Goal: Task Accomplishment & Management: Manage account settings

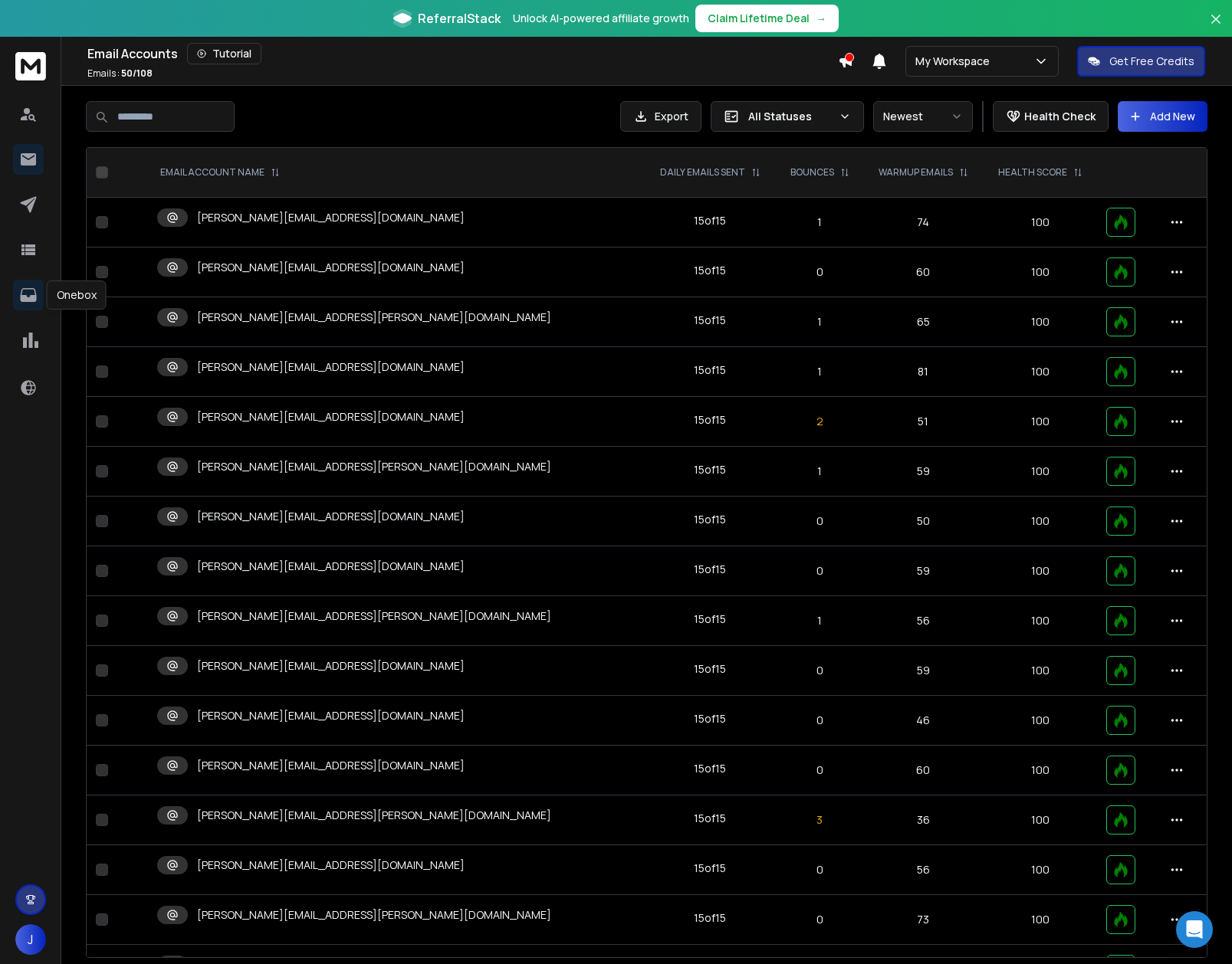
click at [30, 289] on icon at bounding box center [28, 295] width 18 height 18
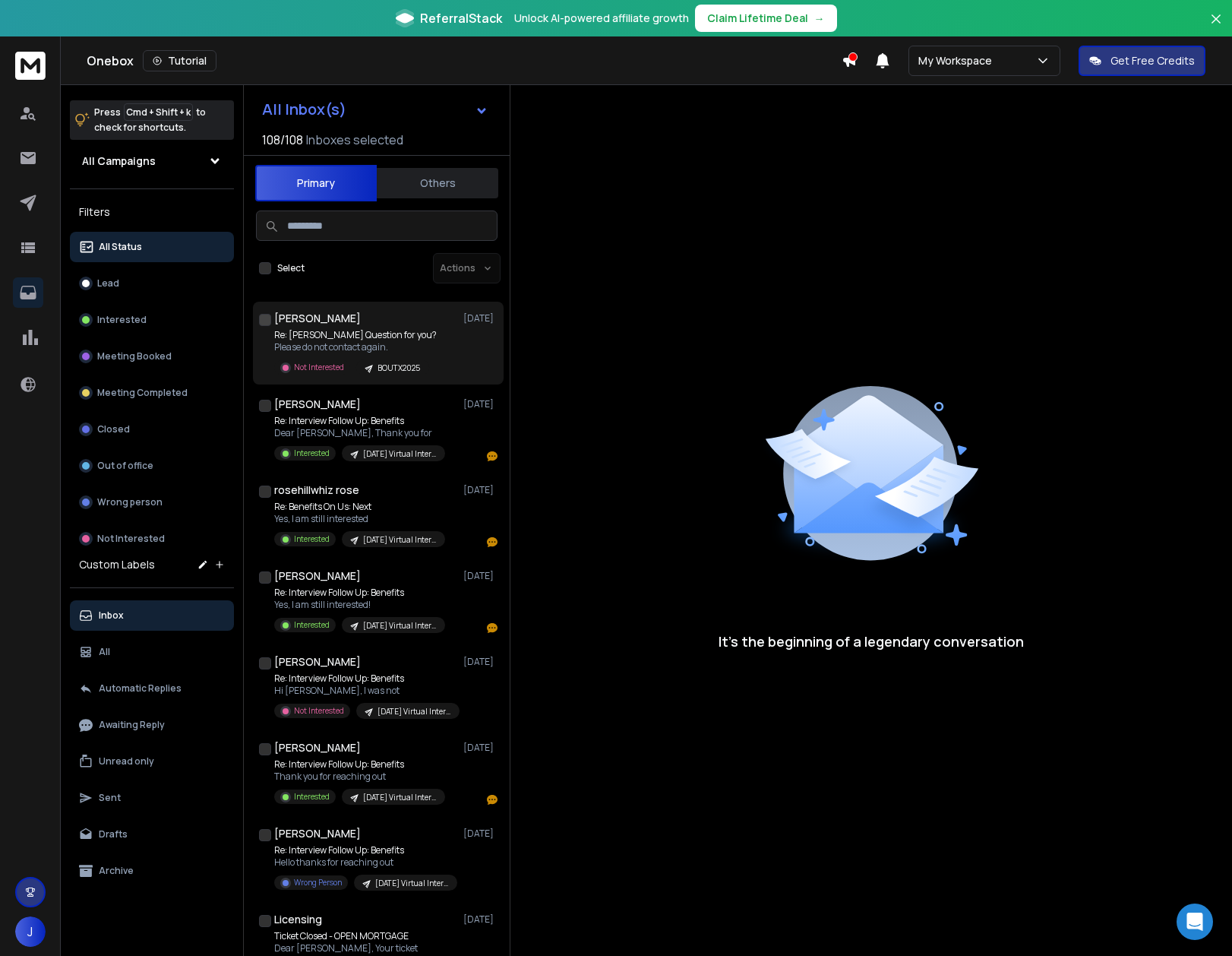
click at [356, 332] on p "Re: [PERSON_NAME] Question for you?" at bounding box center [355, 335] width 162 height 12
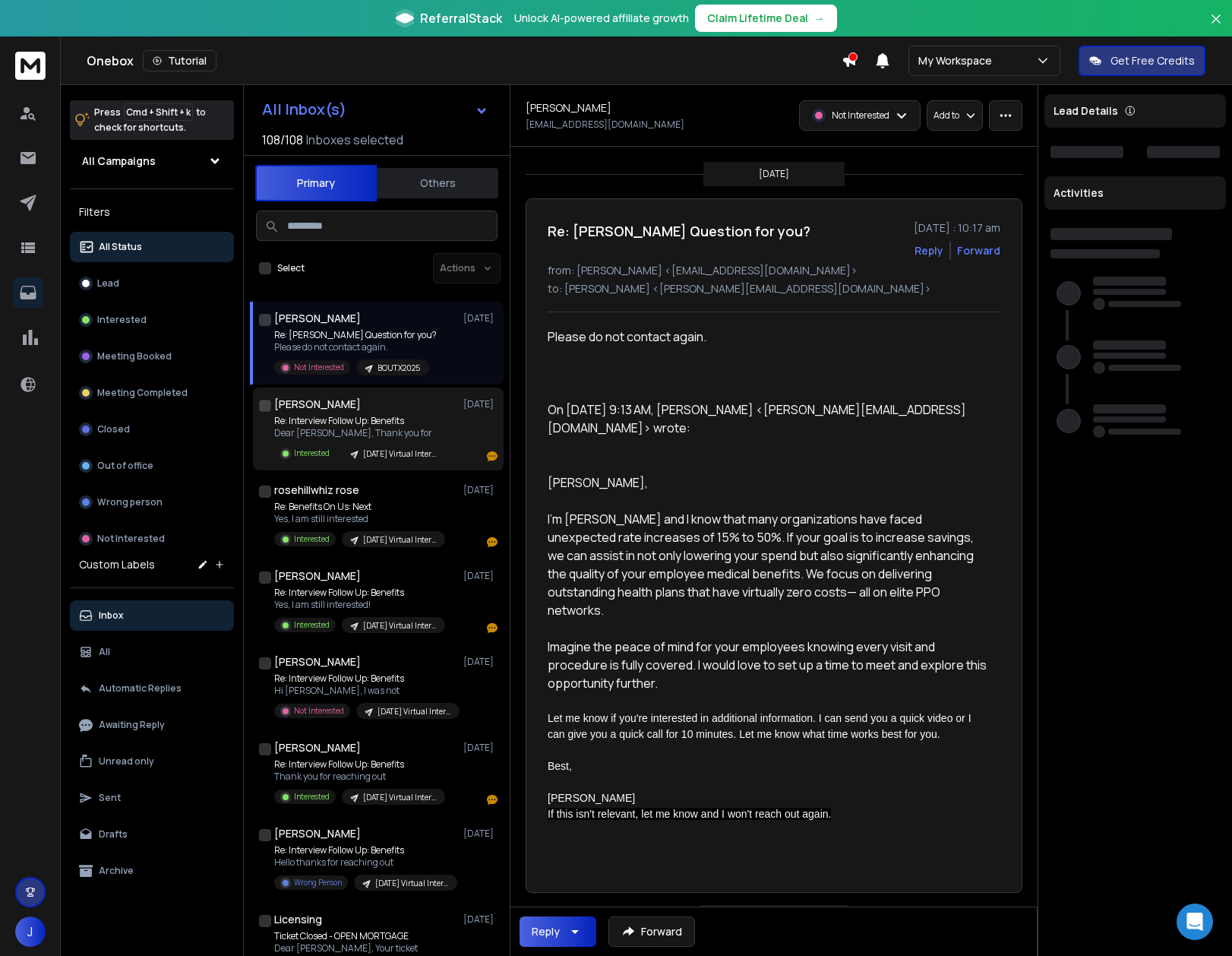
click at [350, 414] on div "[PERSON_NAME] [DATE] Re: Interview Follow Up: Benefits Dear [PERSON_NAME], Than…" at bounding box center [386, 429] width 223 height 64
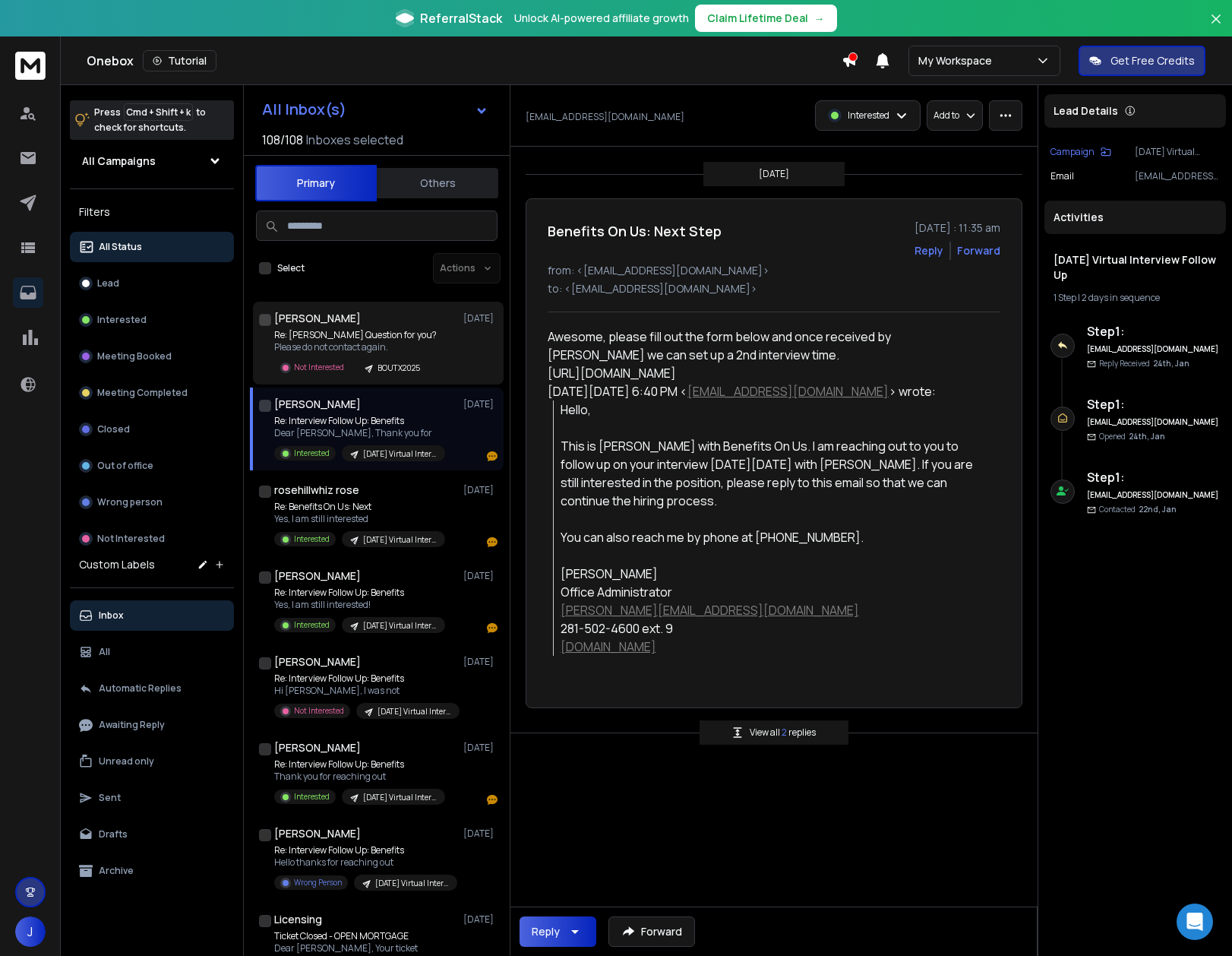
click at [358, 360] on div "Not Interested BOUTX2025" at bounding box center [355, 367] width 162 height 16
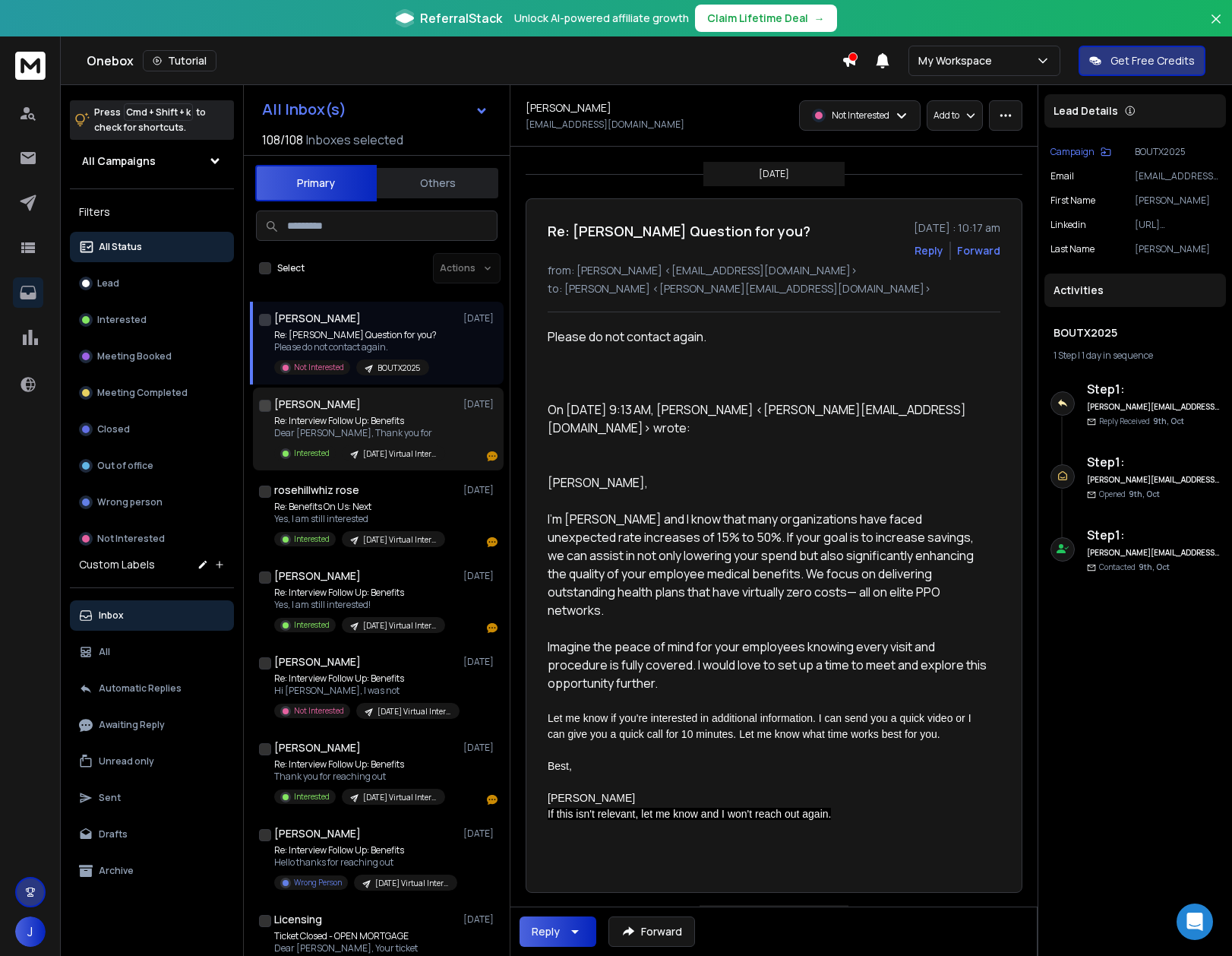
click at [341, 418] on p "Re: Interview Follow Up: Benefits" at bounding box center [360, 421] width 171 height 12
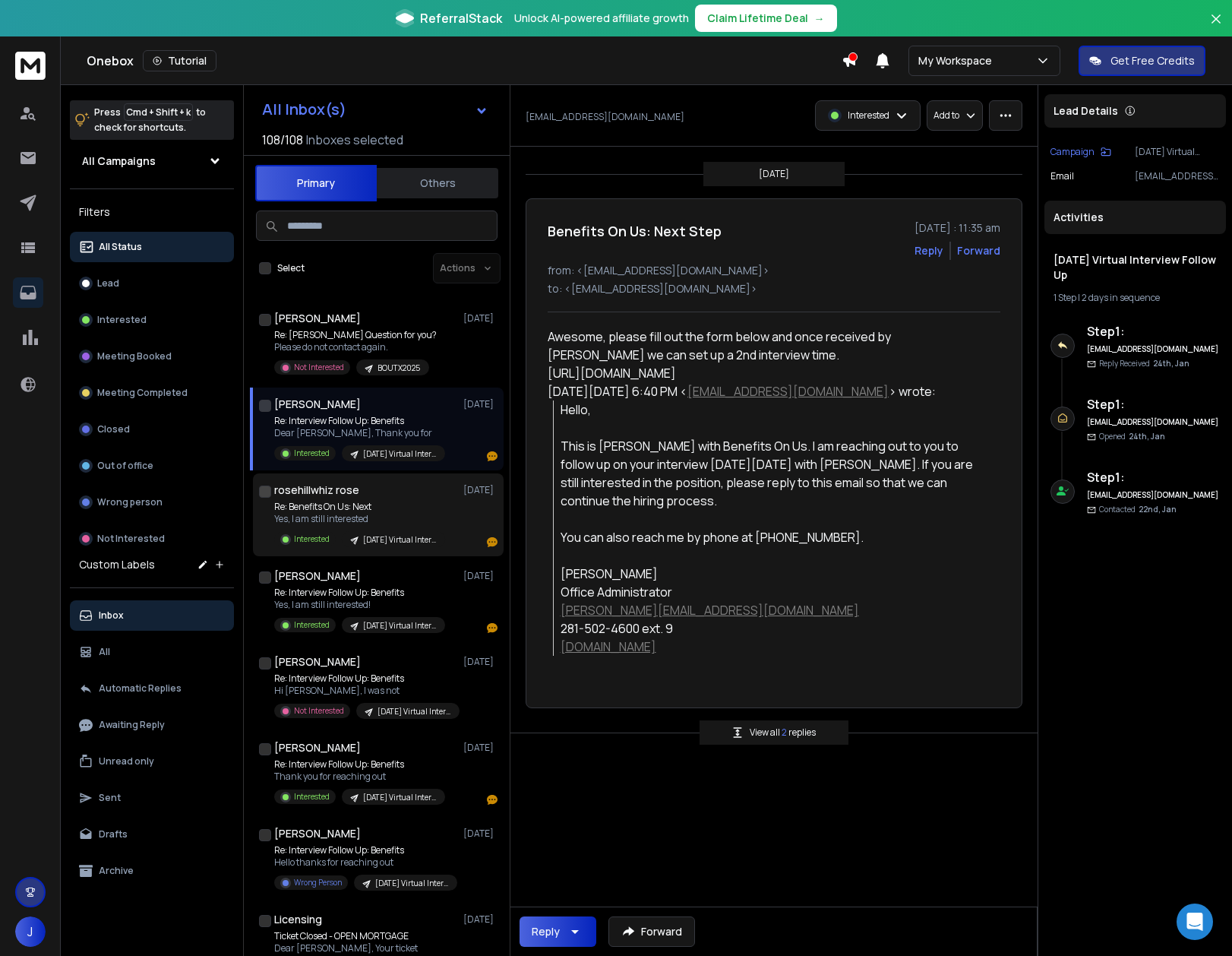
click at [343, 497] on h1 "rosehillwhiz rose" at bounding box center [317, 490] width 85 height 15
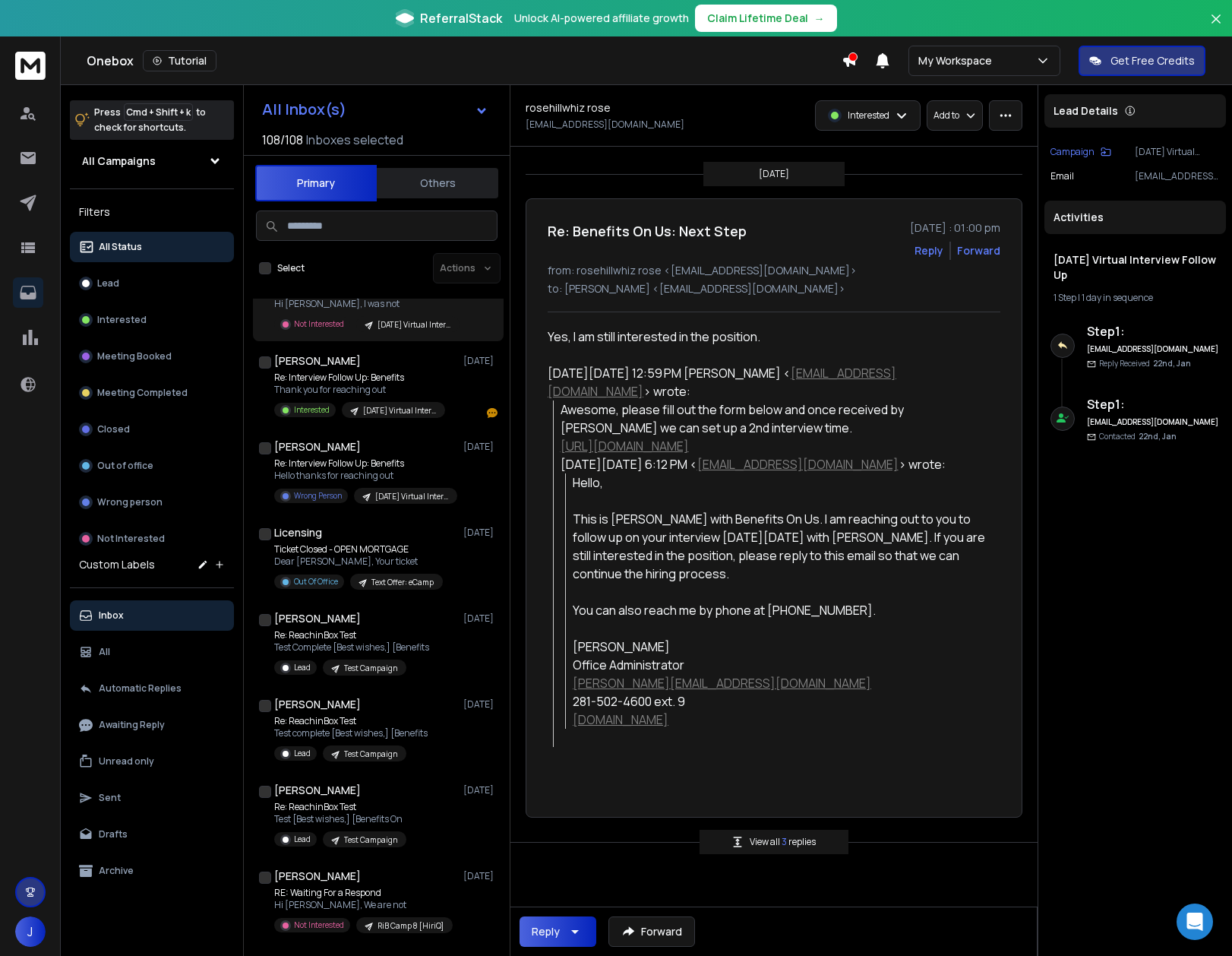
scroll to position [515, 0]
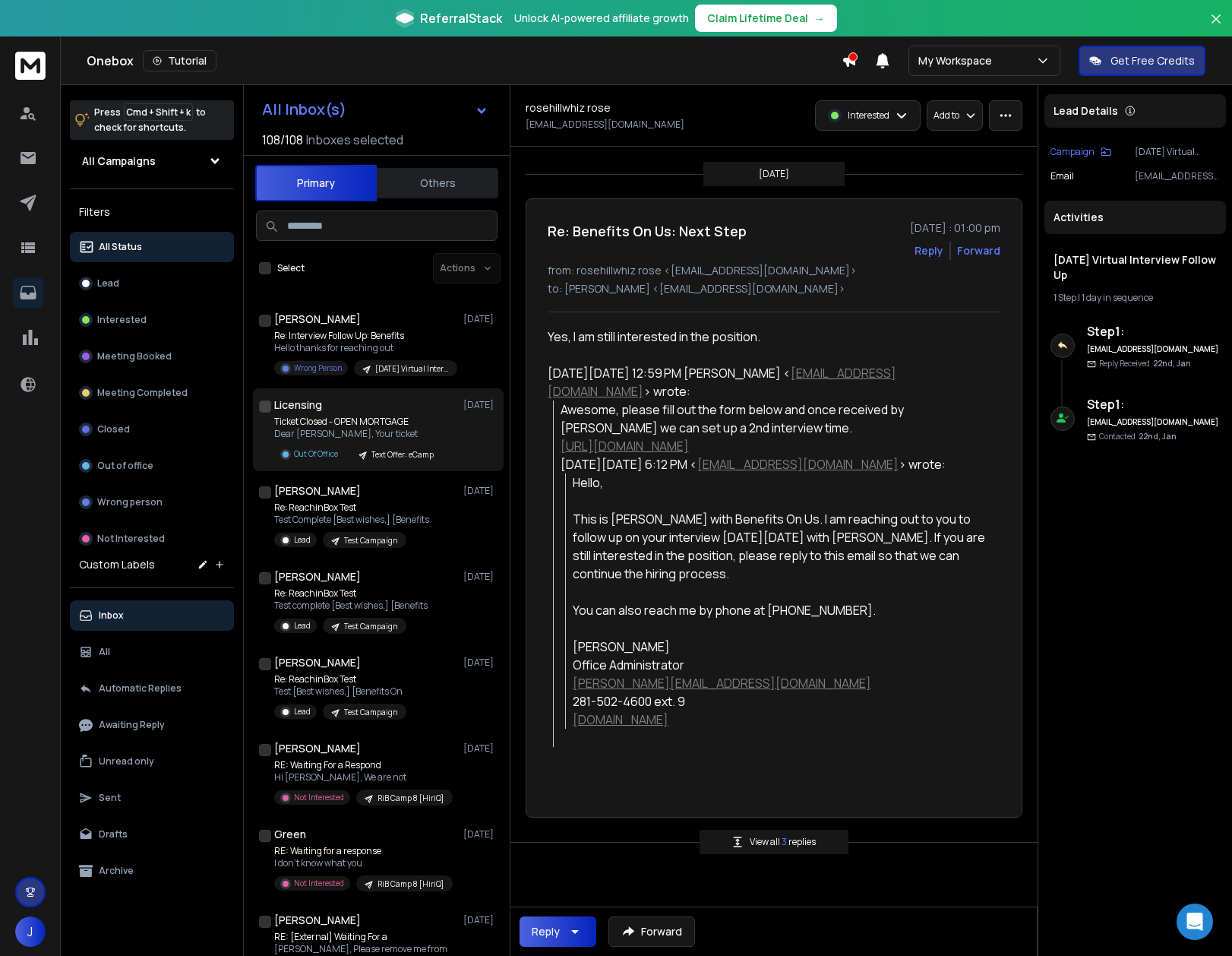
click at [337, 417] on p "Ticket Closed - OPEN MORTGAGE" at bounding box center [359, 421] width 169 height 12
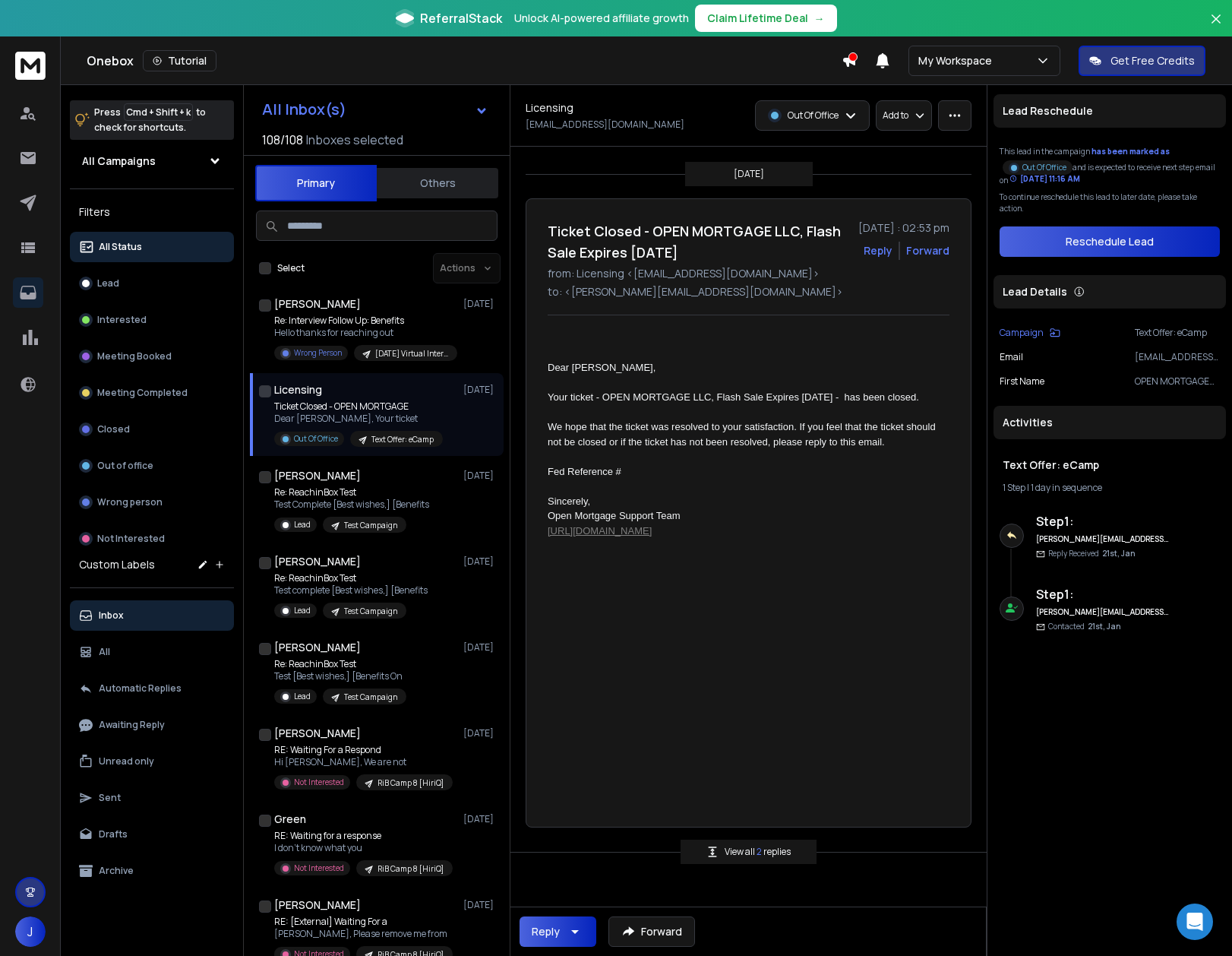
scroll to position [556, 0]
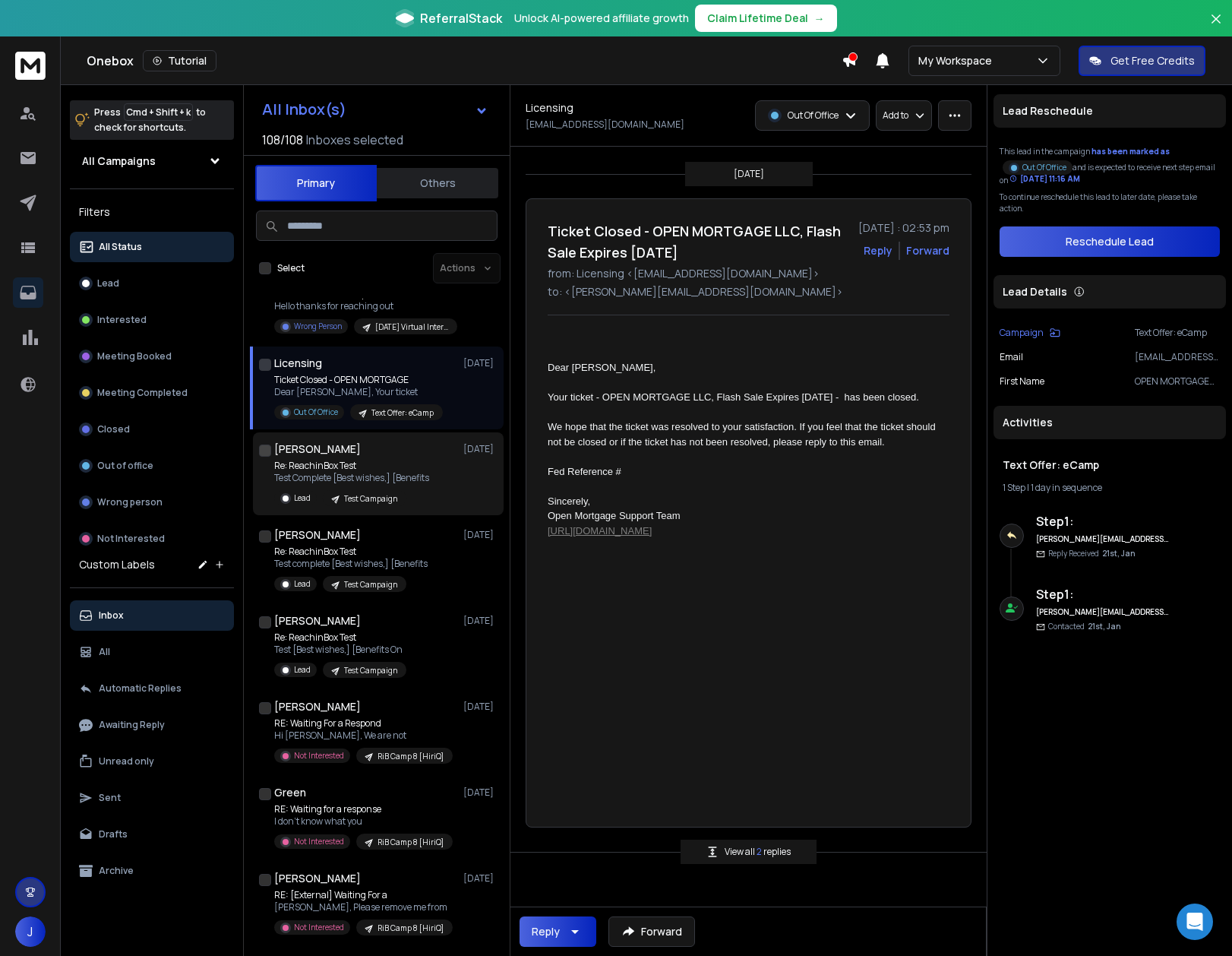
click at [336, 454] on h1 "[PERSON_NAME]" at bounding box center [317, 449] width 87 height 15
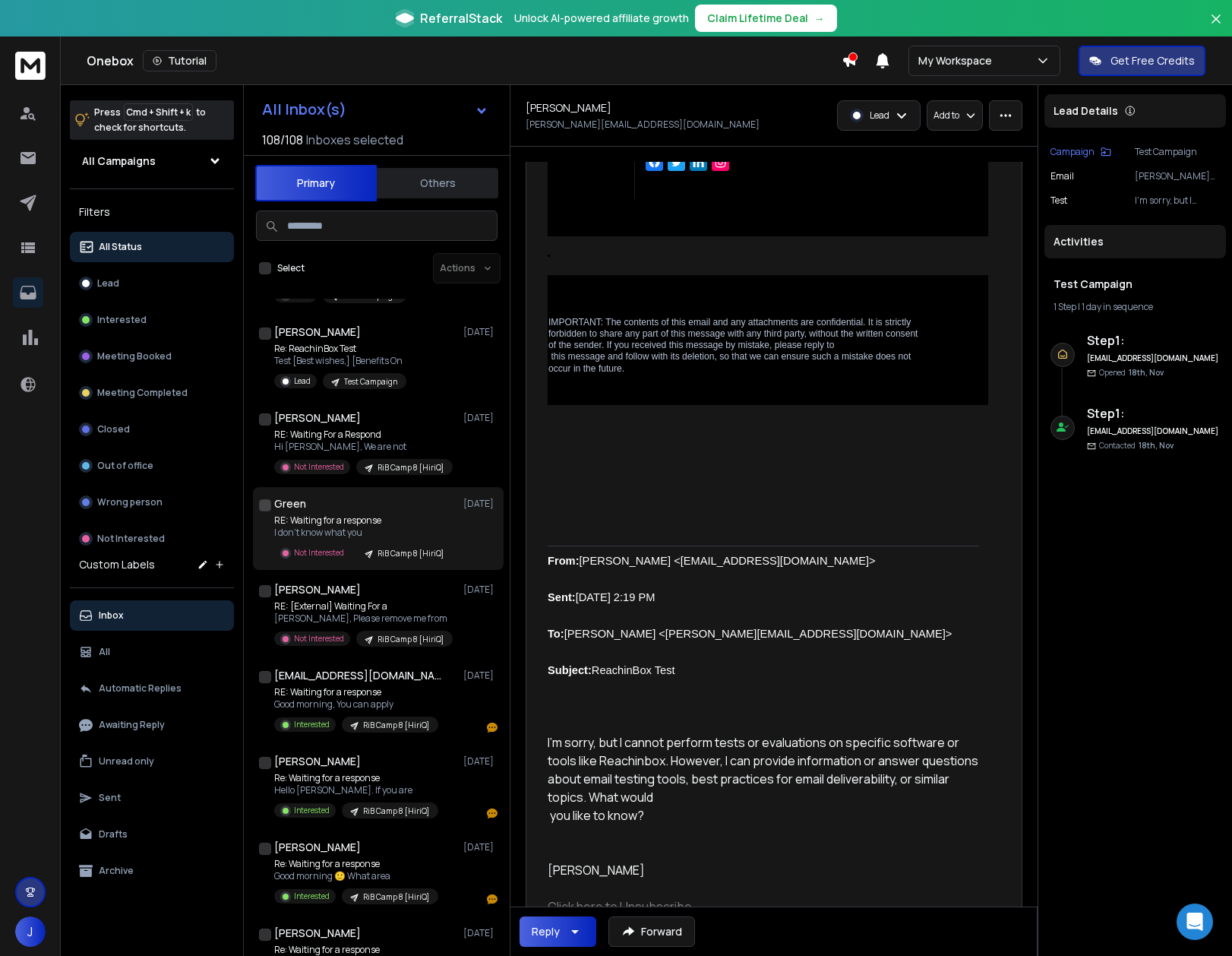
scroll to position [1017, 0]
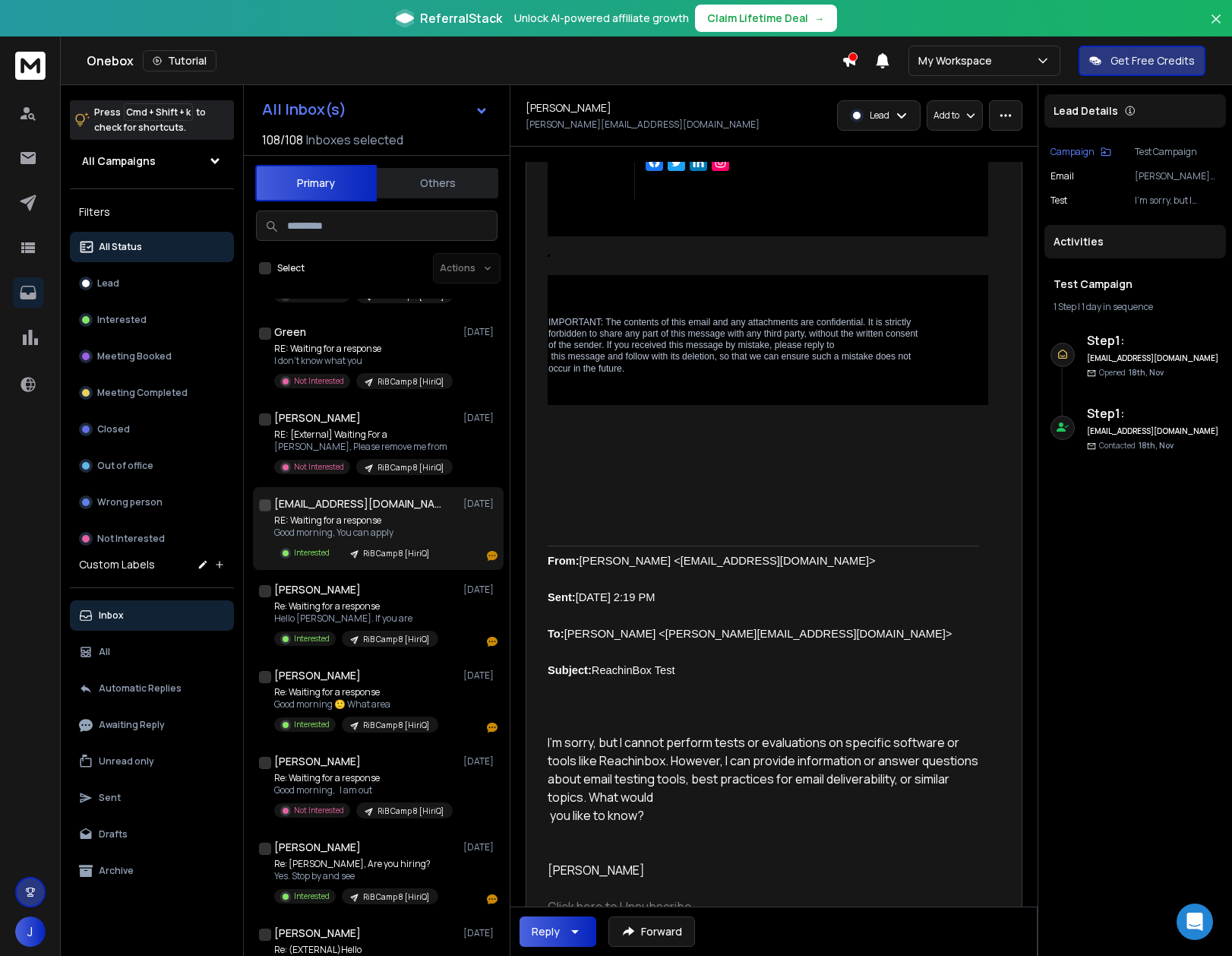
click at [349, 505] on h1 "[EMAIL_ADDRESS][DOMAIN_NAME]" at bounding box center [358, 504] width 167 height 15
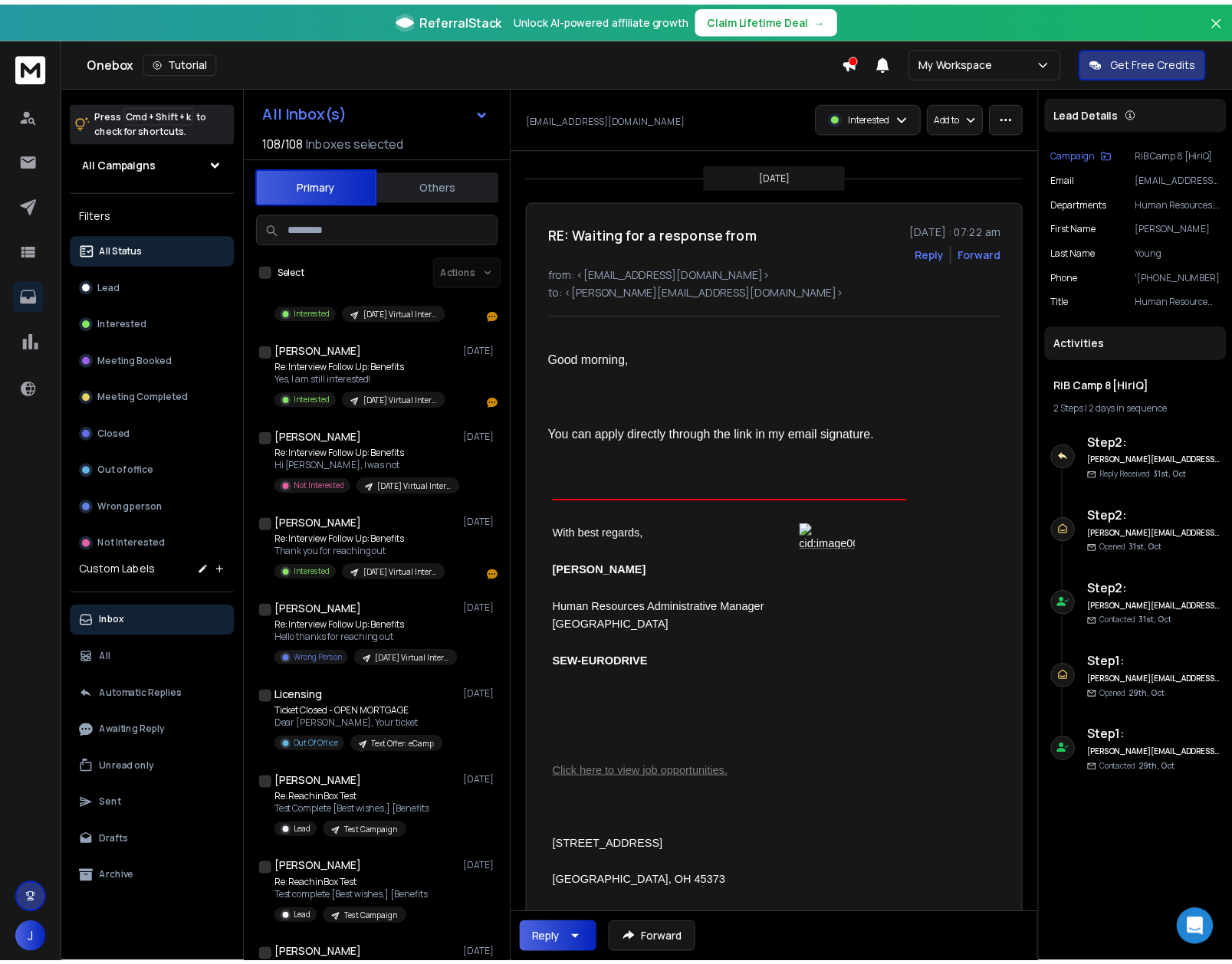
scroll to position [0, 0]
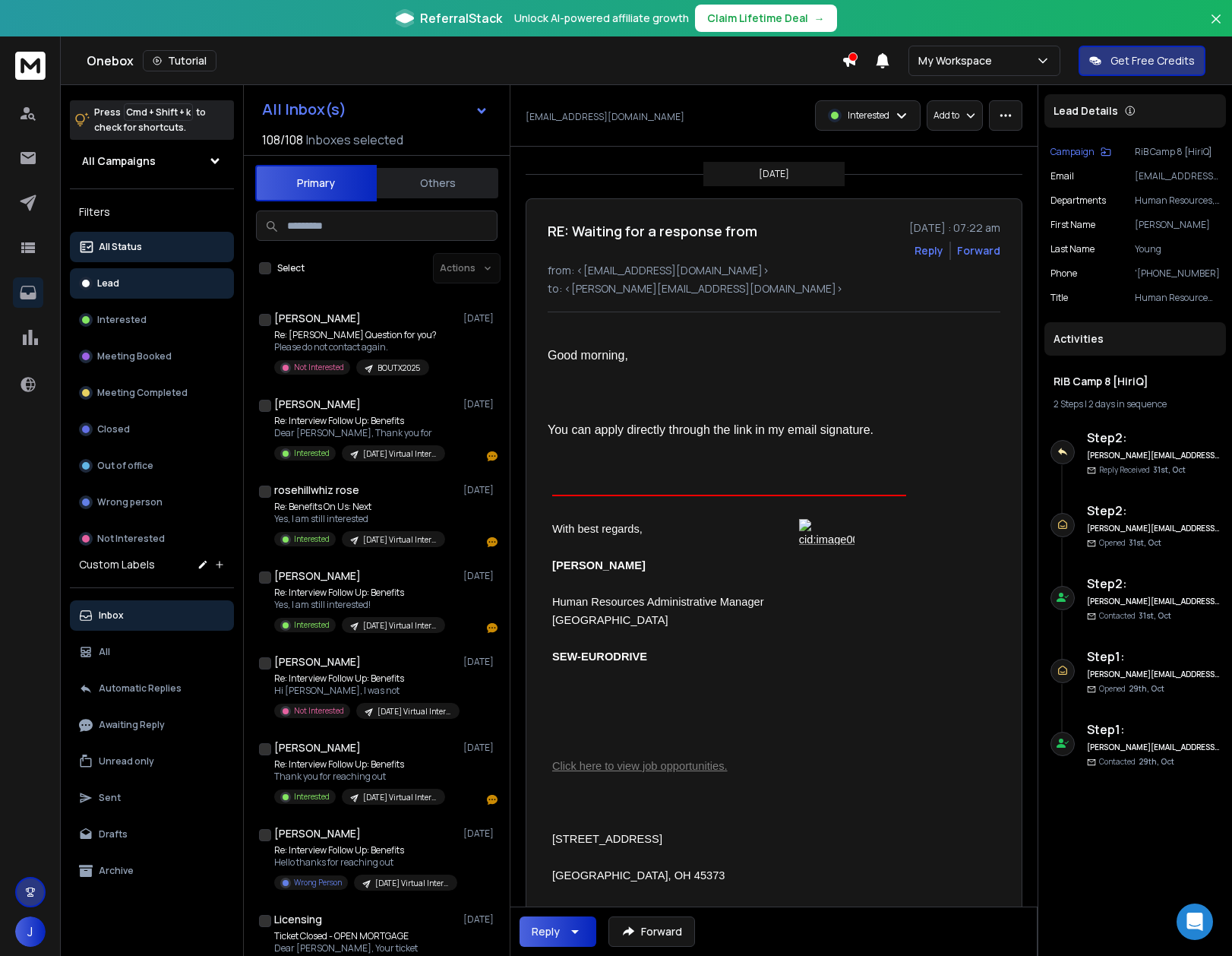
click at [112, 282] on p "Lead" at bounding box center [108, 283] width 22 height 12
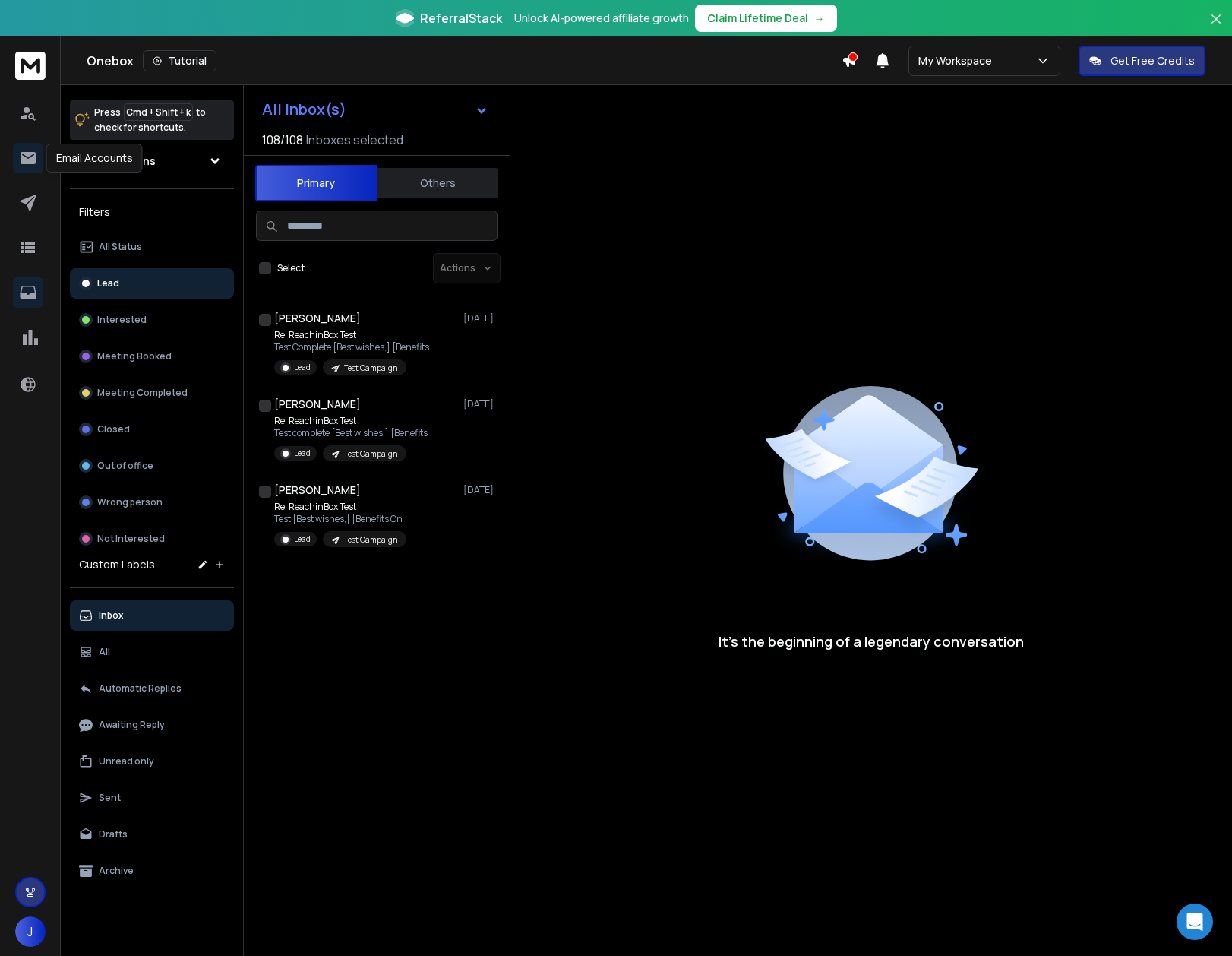
click at [24, 160] on icon at bounding box center [28, 158] width 15 height 12
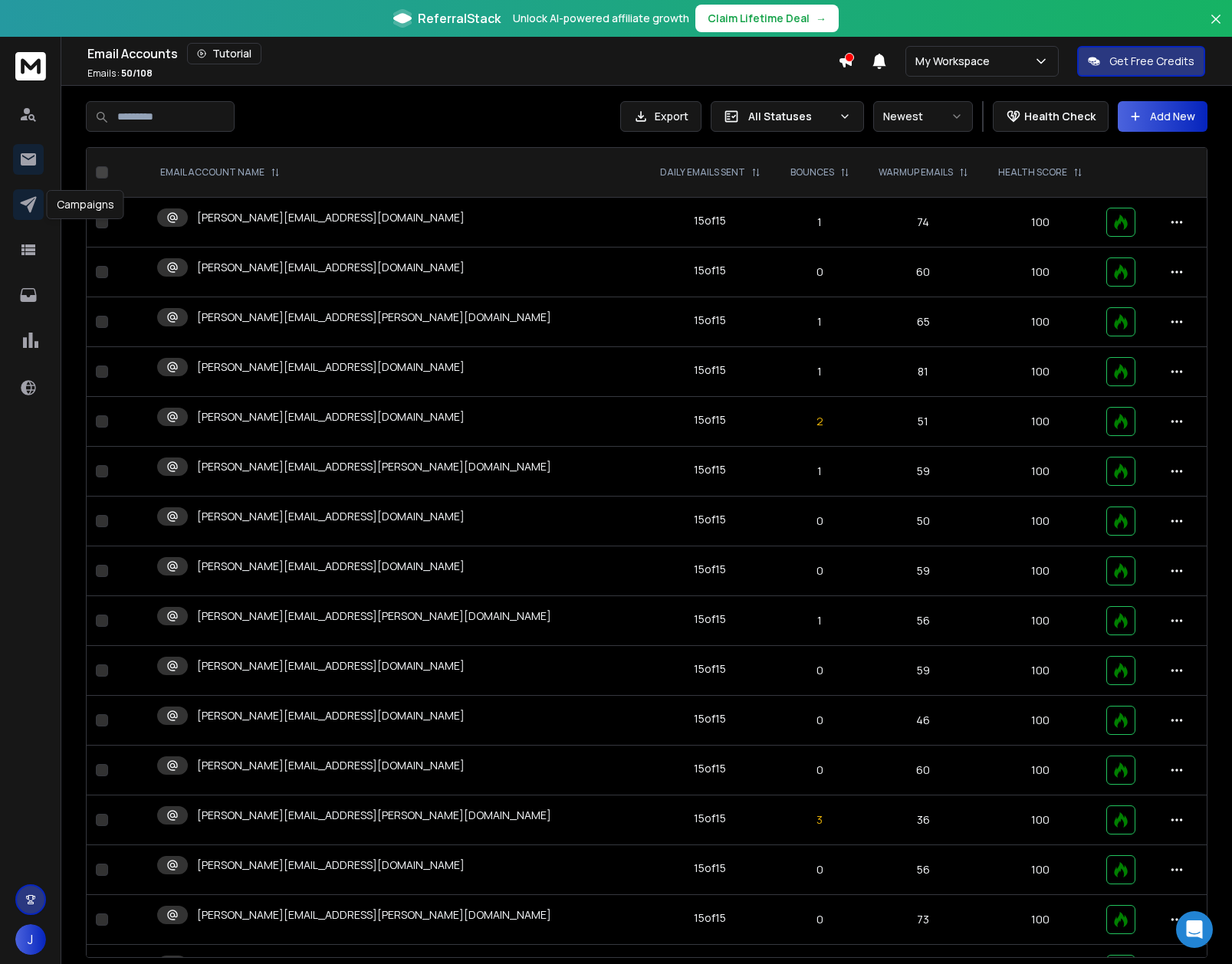
click at [34, 202] on icon at bounding box center [28, 205] width 18 height 18
